Goal: Find specific page/section

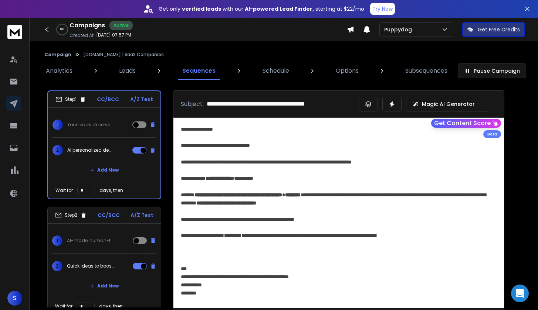
click at [98, 265] on p "Quick ideas to boost trial-to-paid conversions" at bounding box center [90, 267] width 47 height 6
type input "**********"
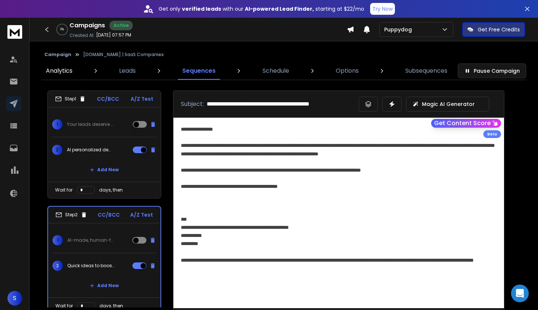
click at [62, 72] on p "Analytics" at bounding box center [59, 71] width 27 height 9
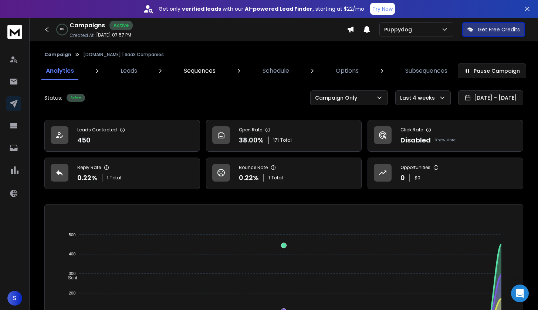
click at [197, 74] on p "Sequences" at bounding box center [200, 71] width 32 height 9
